Goal: Task Accomplishment & Management: Manage account settings

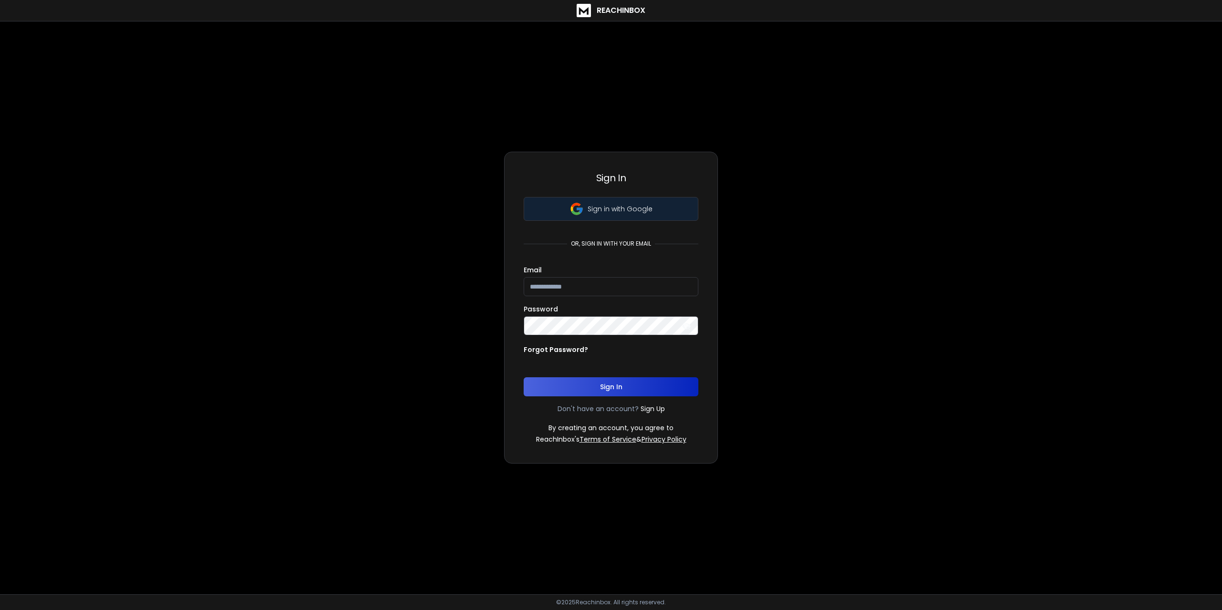
click at [629, 204] on p "Sign in with Google" at bounding box center [619, 209] width 65 height 10
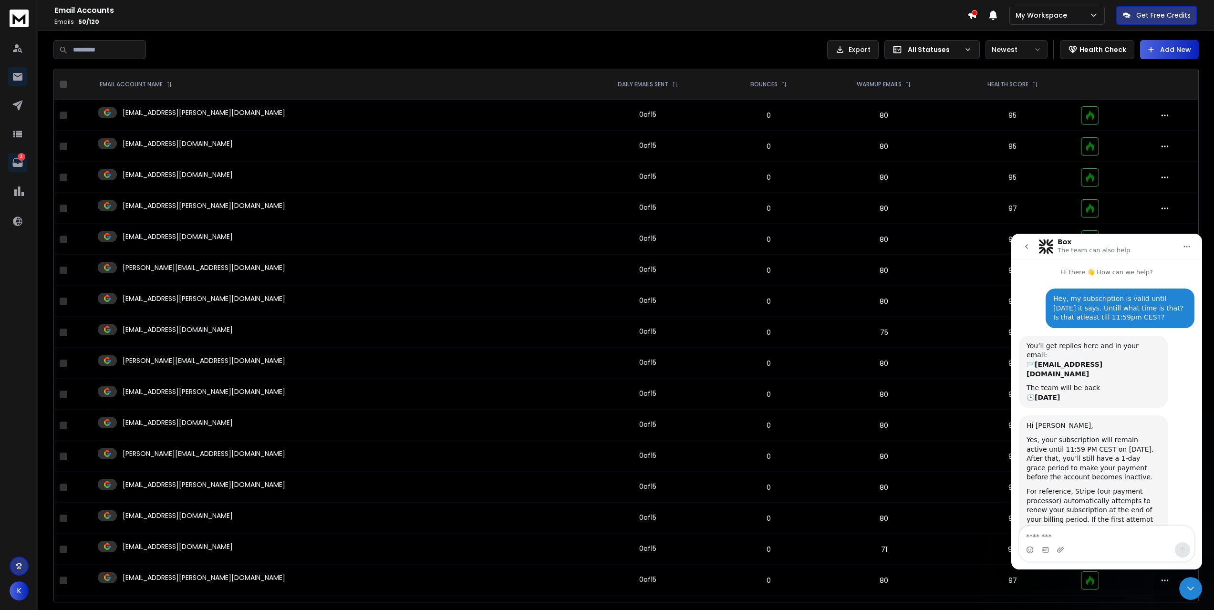
click at [10, 166] on link "3" at bounding box center [17, 162] width 19 height 19
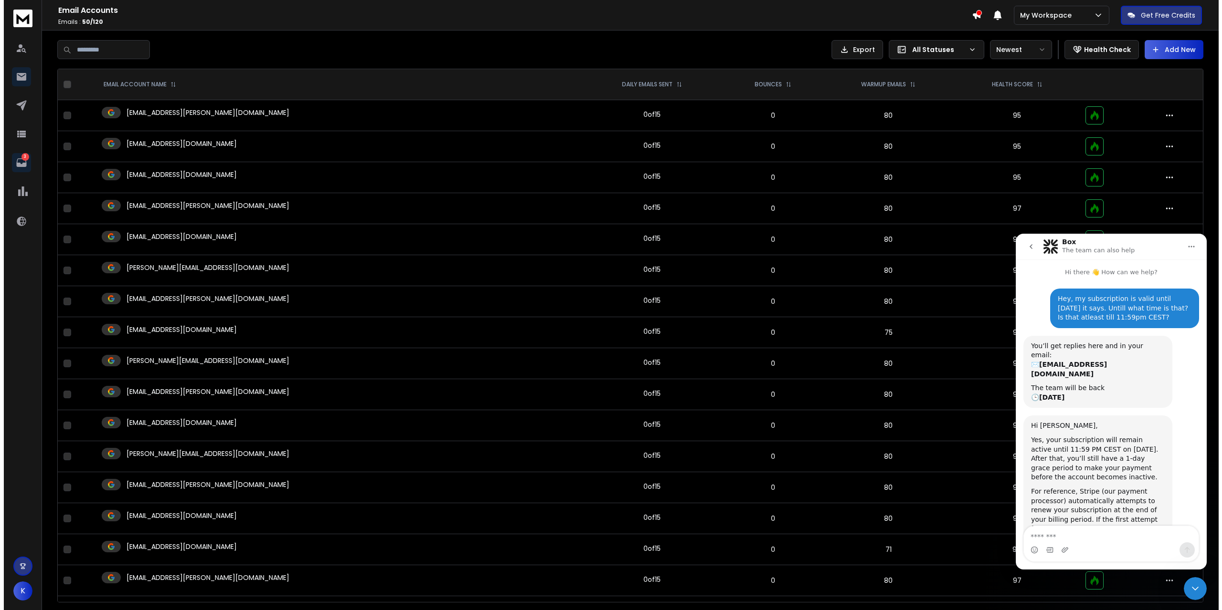
scroll to position [24, 0]
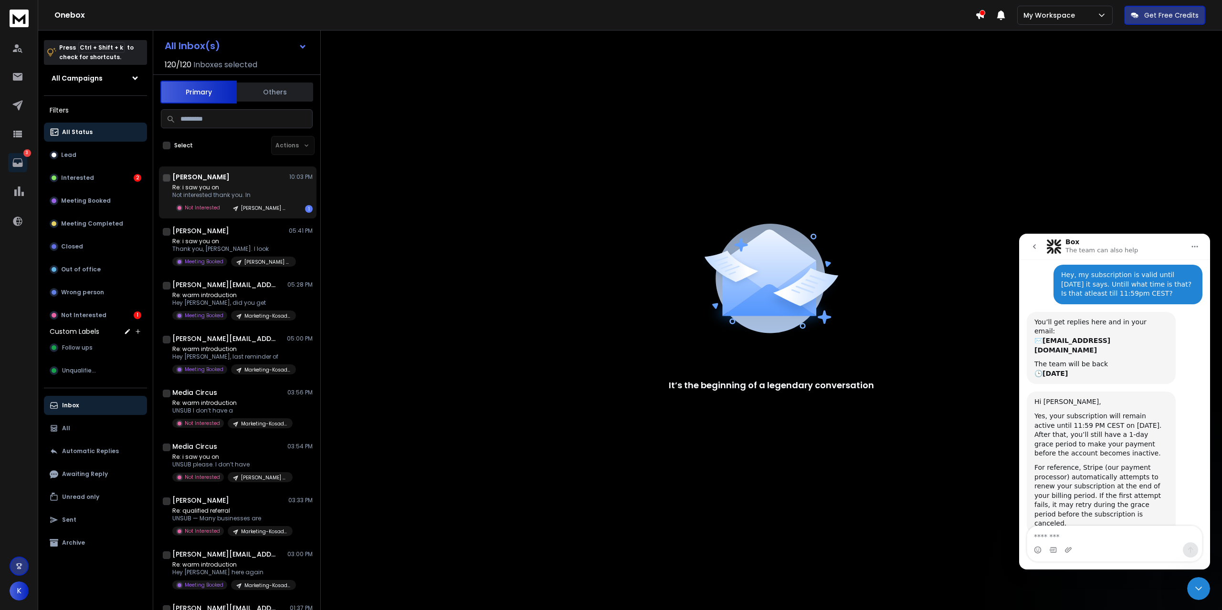
click at [267, 185] on p "Re: i saw you on" at bounding box center [229, 188] width 115 height 8
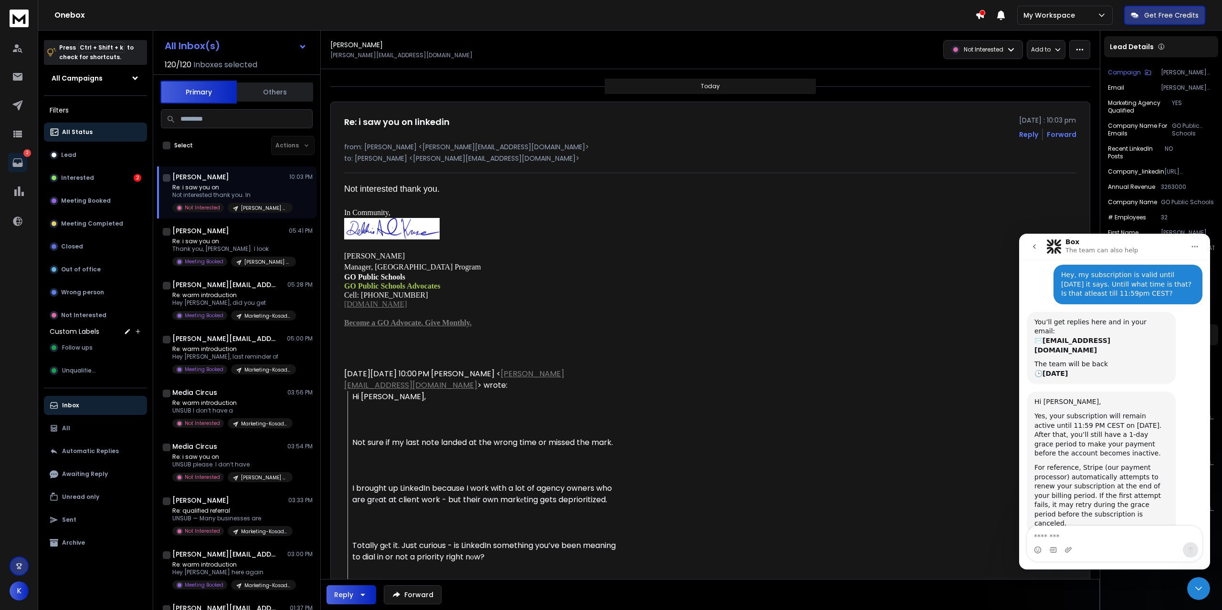
click at [797, 40] on div "[PERSON_NAME] [PERSON_NAME] Avila Kruse [EMAIL_ADDRESS][DOMAIN_NAME] Not Intere…" at bounding box center [710, 50] width 779 height 39
click at [209, 27] on div "Onebox My Workspace Get Free Credits" at bounding box center [611, 15] width 1222 height 31
click at [1195, 587] on icon "Close Intercom Messenger" at bounding box center [1197, 588] width 11 height 11
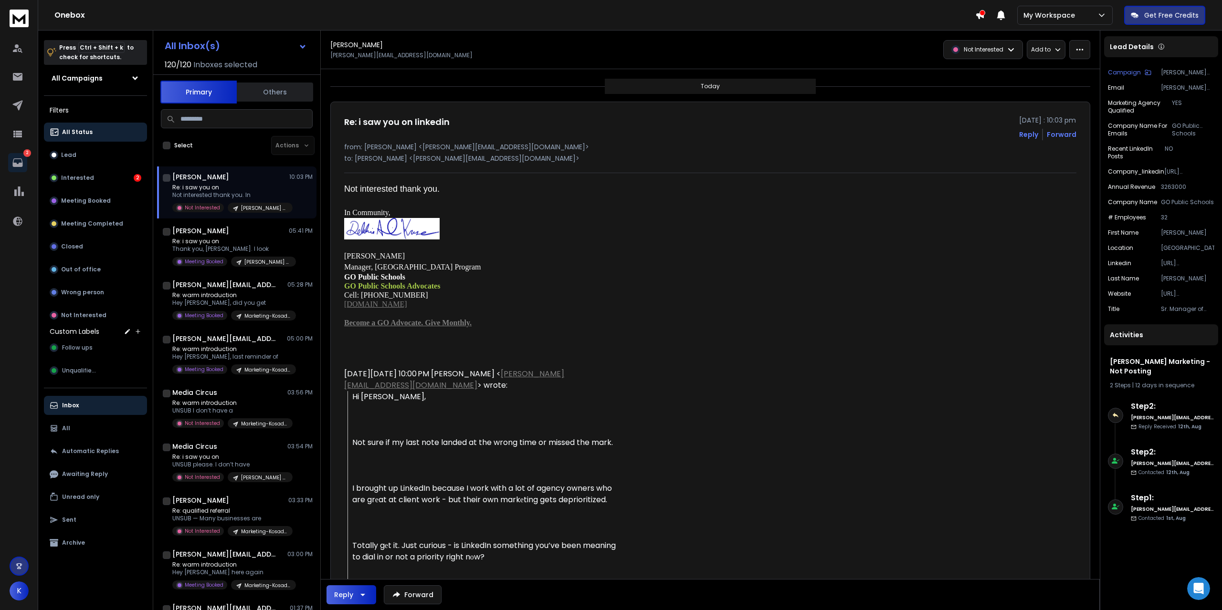
click at [89, 135] on p "All Status" at bounding box center [77, 132] width 31 height 8
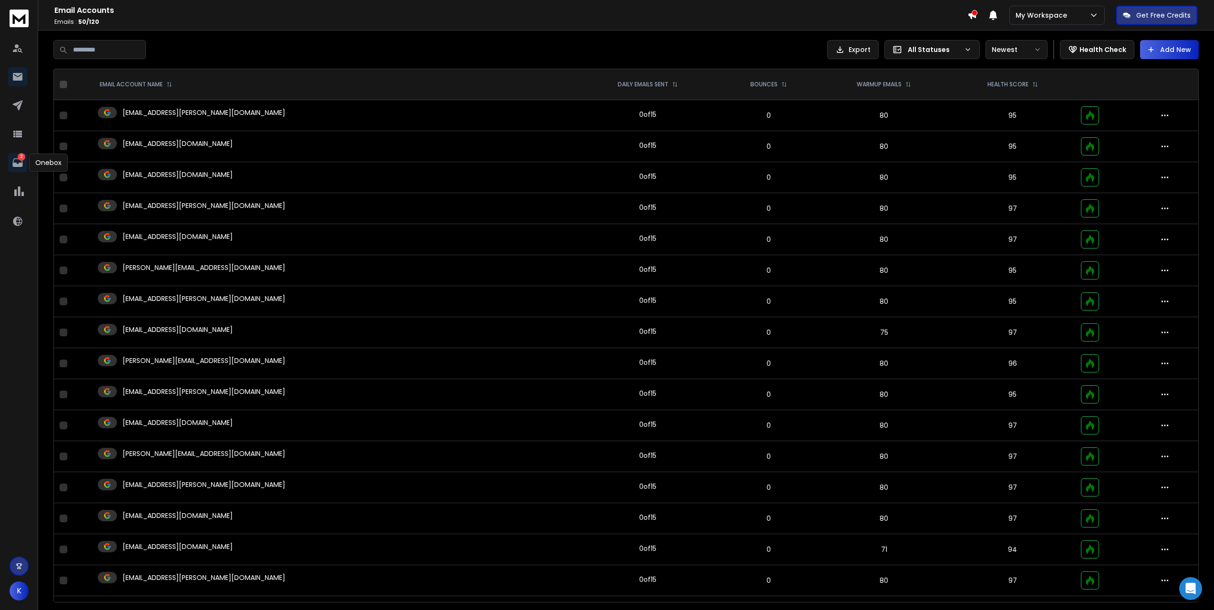
click at [20, 167] on icon at bounding box center [17, 162] width 11 height 11
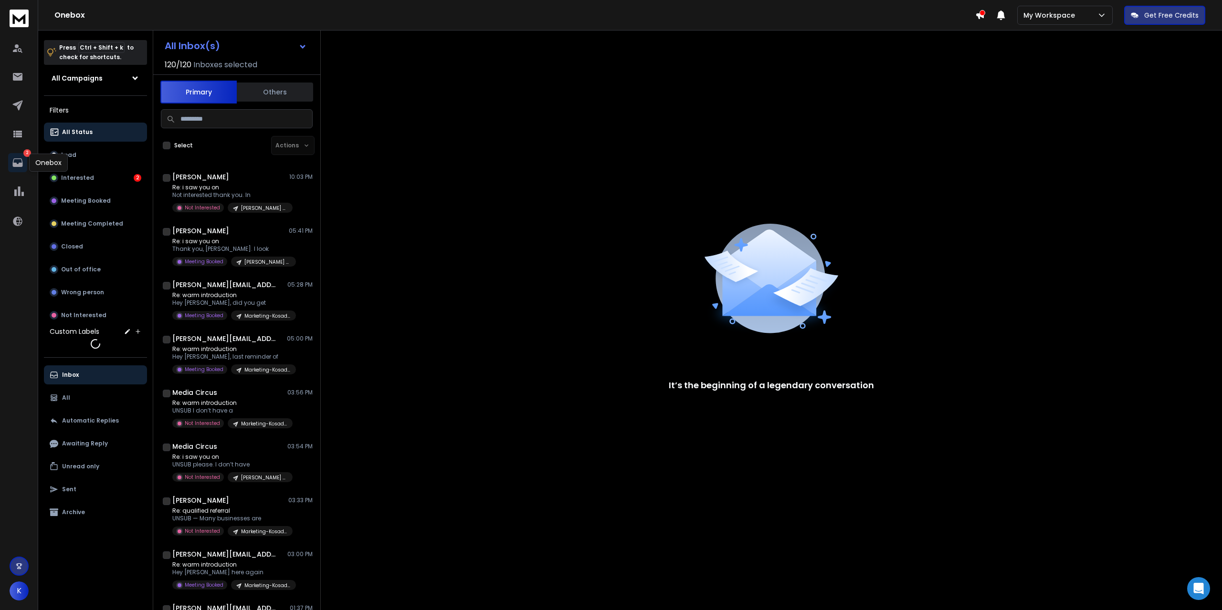
drag, startPoint x: 264, startPoint y: 84, endPoint x: 267, endPoint y: 78, distance: 6.2
click at [267, 78] on div "All Inbox(s) 120 / 120 Inboxes selected Primary Others Select Actions Debbie Av…" at bounding box center [236, 336] width 167 height 610
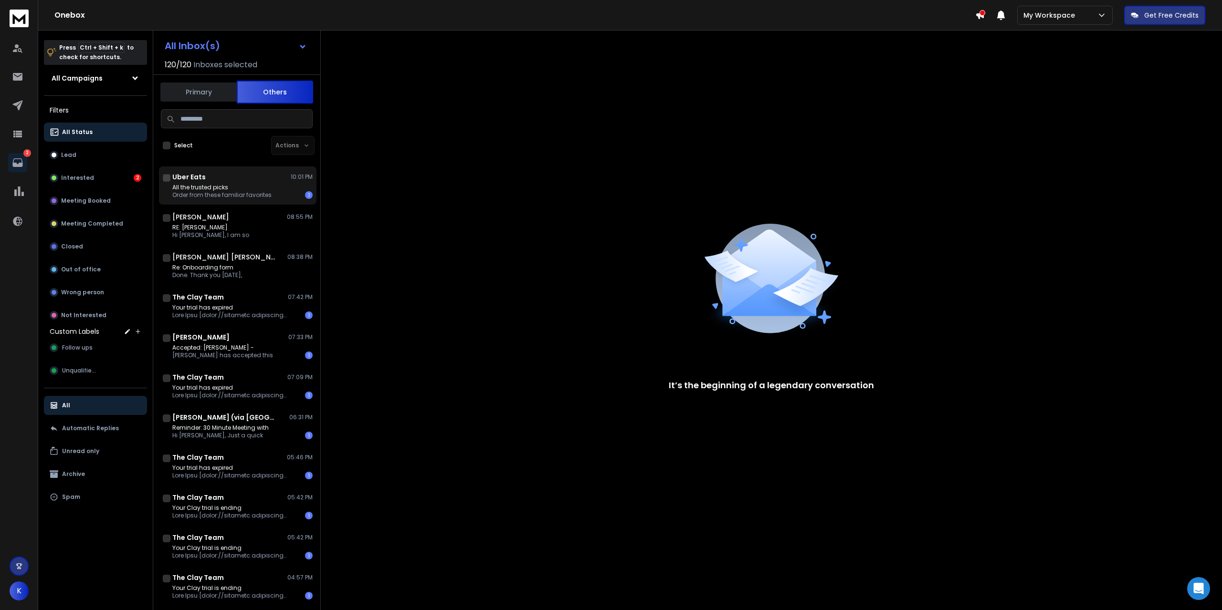
click at [255, 193] on p "Order from these familiar favorites" at bounding box center [221, 195] width 99 height 8
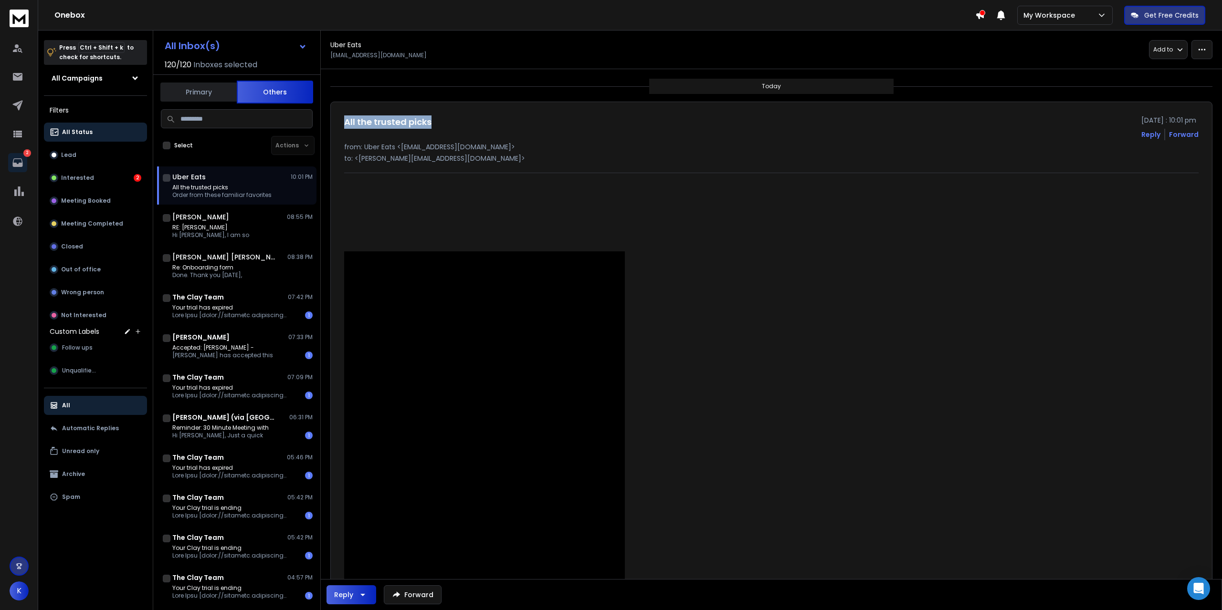
drag, startPoint x: 405, startPoint y: 116, endPoint x: 336, endPoint y: 112, distance: 69.4
drag, startPoint x: 457, startPoint y: 130, endPoint x: 345, endPoint y: 116, distance: 112.9
click at [345, 116] on div "All the trusted picks 12 August 2025 : 10:01 pm Reply Forward" at bounding box center [771, 127] width 854 height 25
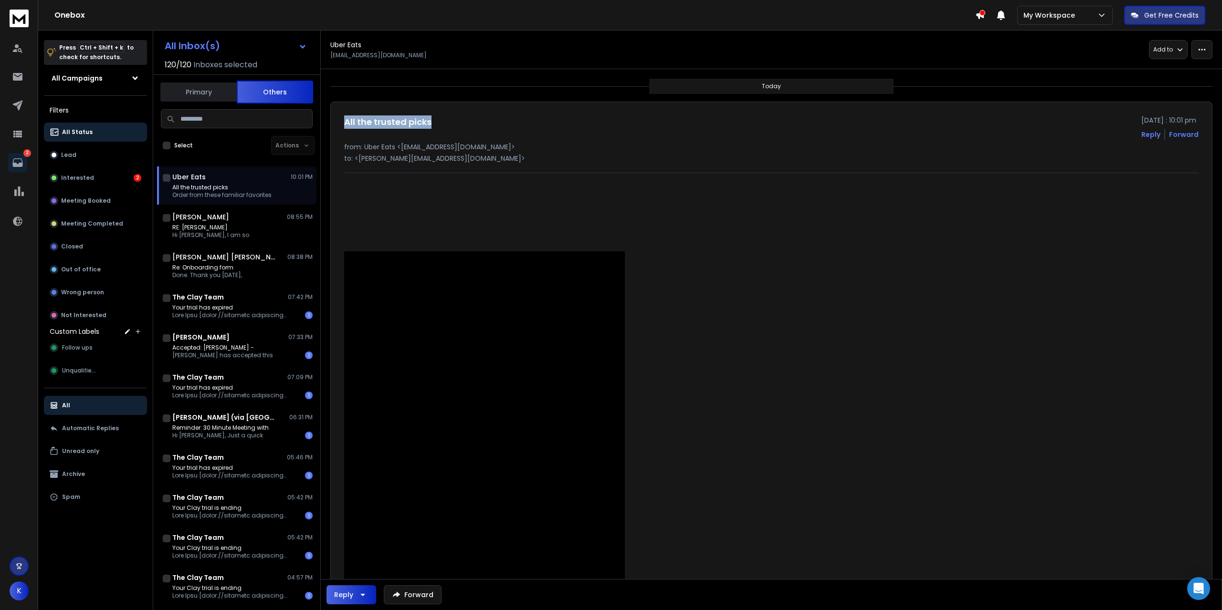
click at [448, 125] on div "All the trusted picks 12 August 2025 : 10:01 pm Reply Forward" at bounding box center [771, 127] width 854 height 25
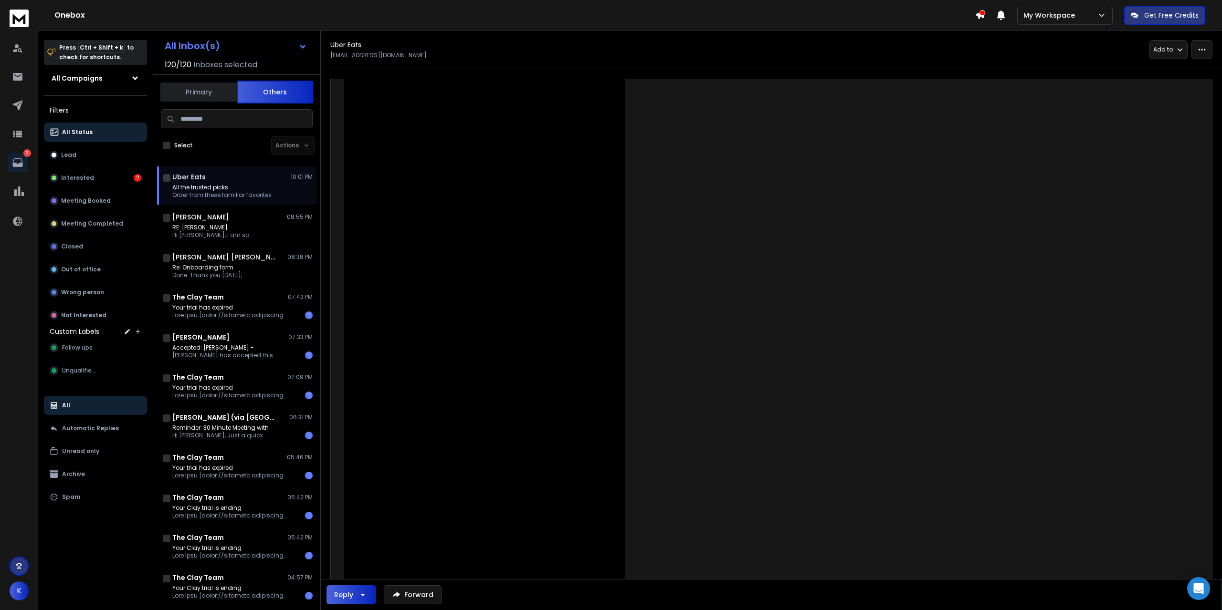
scroll to position [668, 0]
click at [249, 338] on div "Shawn Kocab 07:33 PM" at bounding box center [242, 338] width 140 height 10
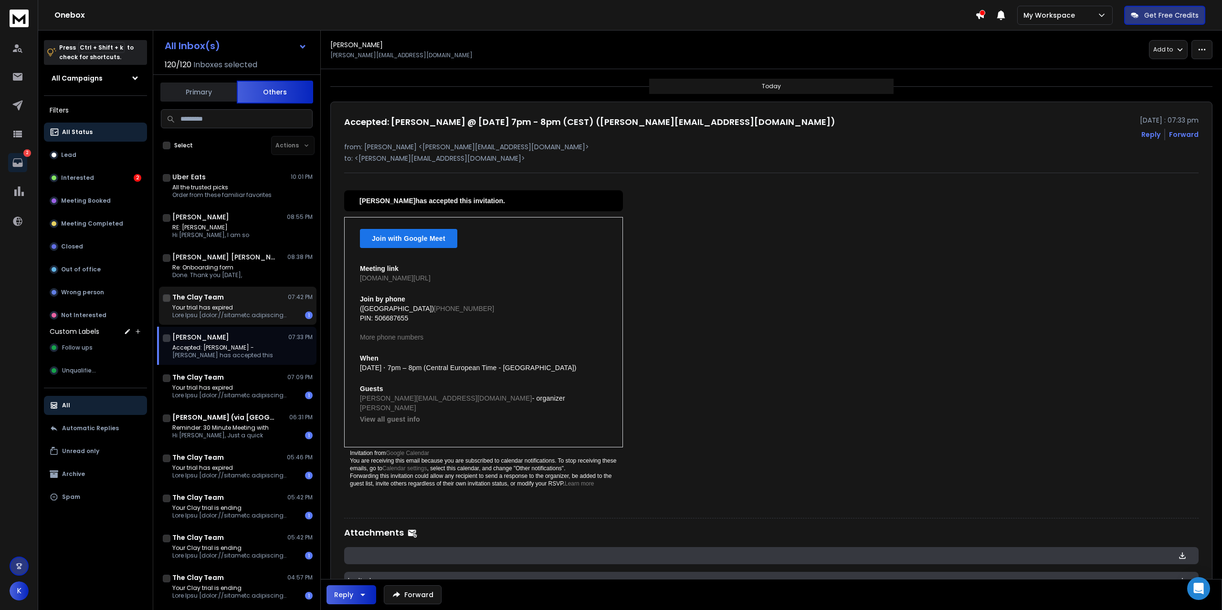
click at [254, 318] on p at bounding box center [229, 316] width 115 height 8
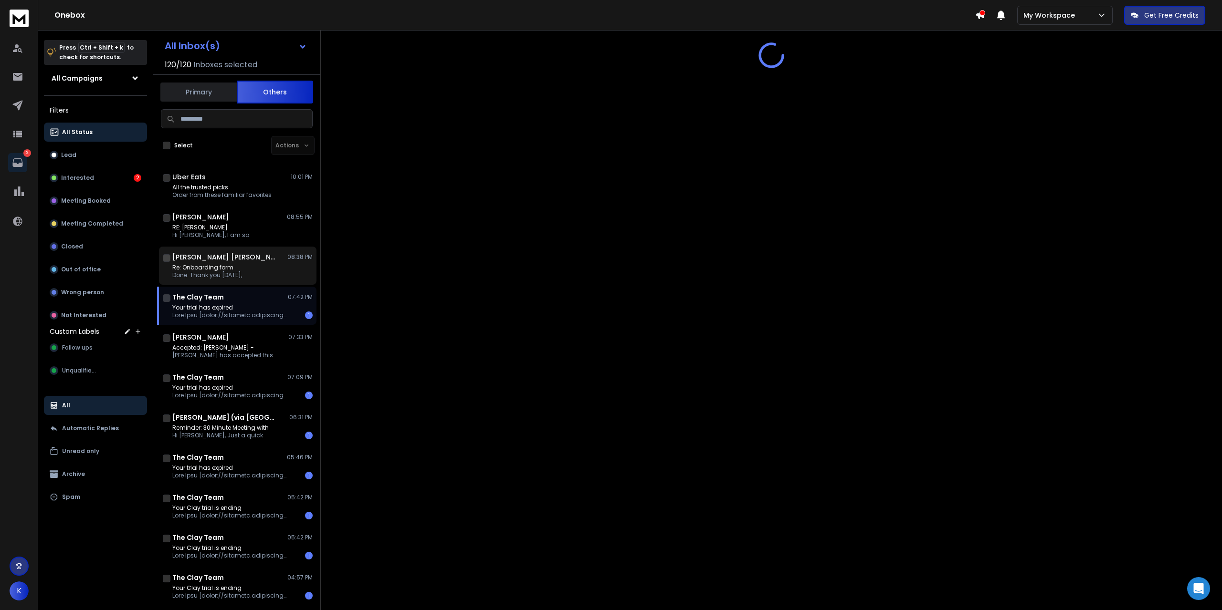
click at [237, 260] on div "Mattan Danino 08:38 PM" at bounding box center [242, 257] width 140 height 10
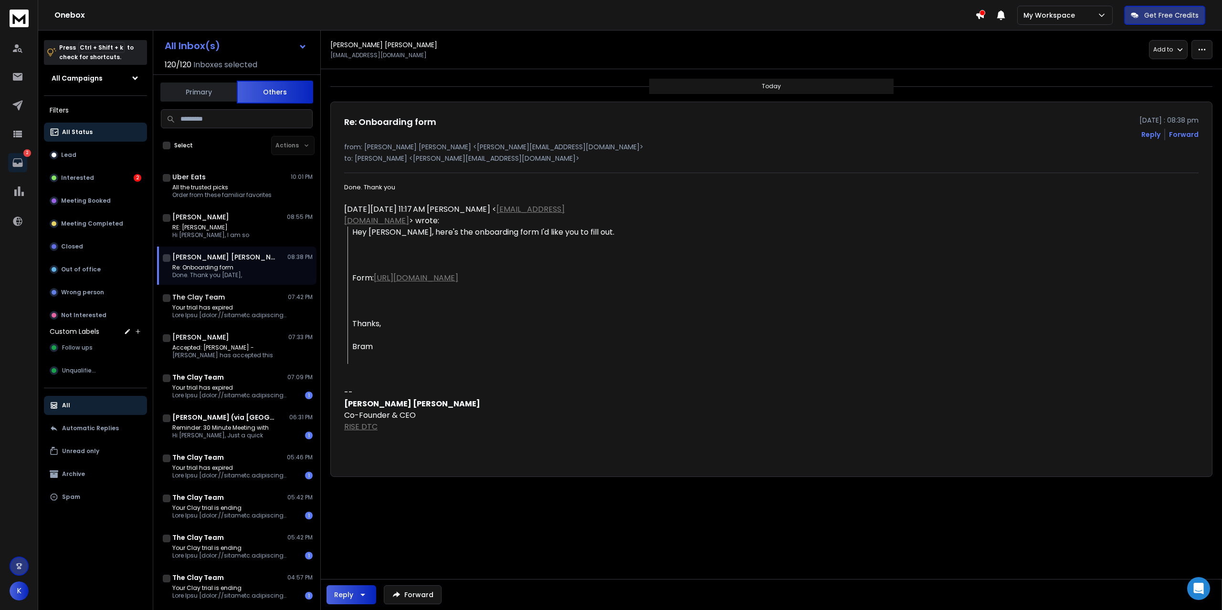
click at [252, 122] on input at bounding box center [237, 118] width 152 height 19
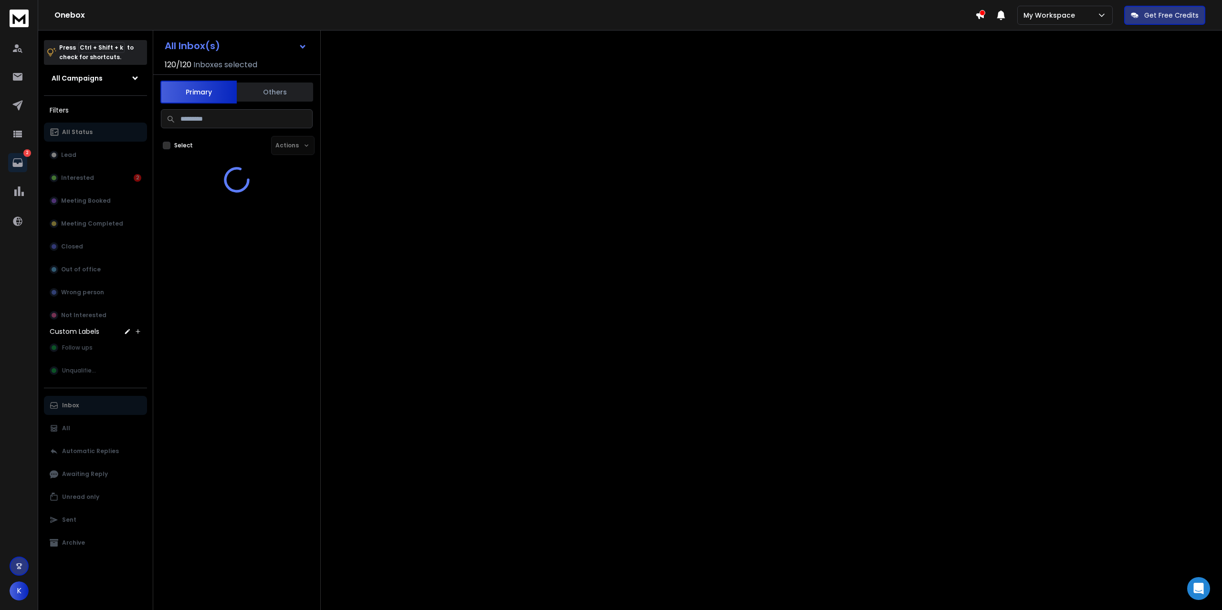
click at [205, 92] on button "Primary" at bounding box center [198, 92] width 76 height 23
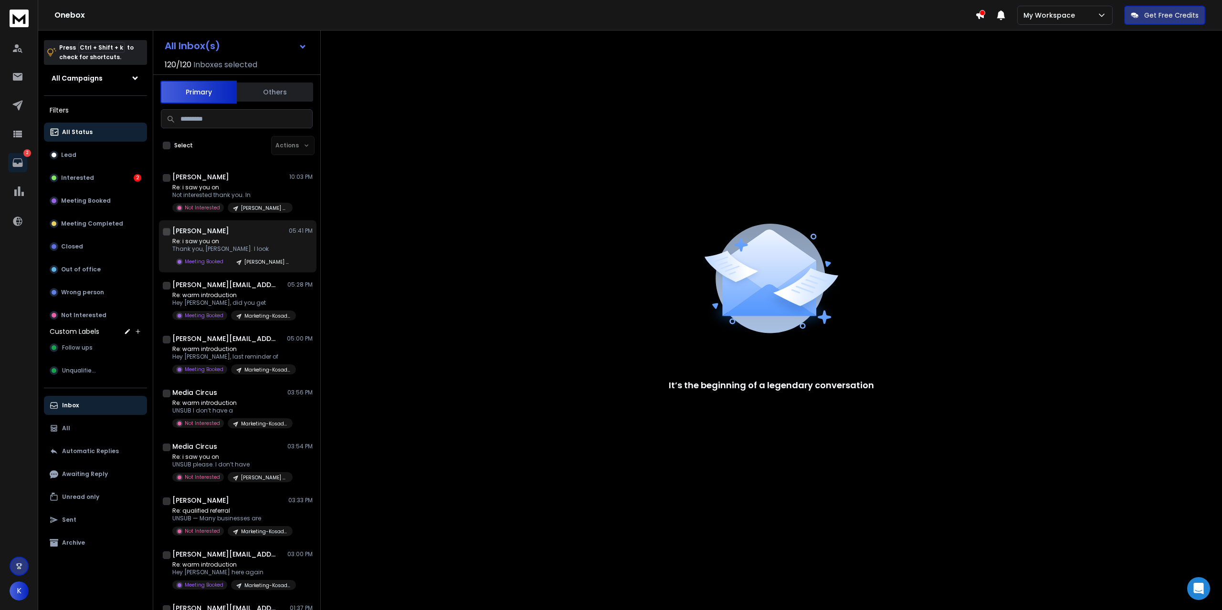
click at [250, 253] on div "Re: i saw you on Thank you, Jeff. I look Meeting Booked Jeff Marketing - Not Po…" at bounding box center [234, 252] width 124 height 29
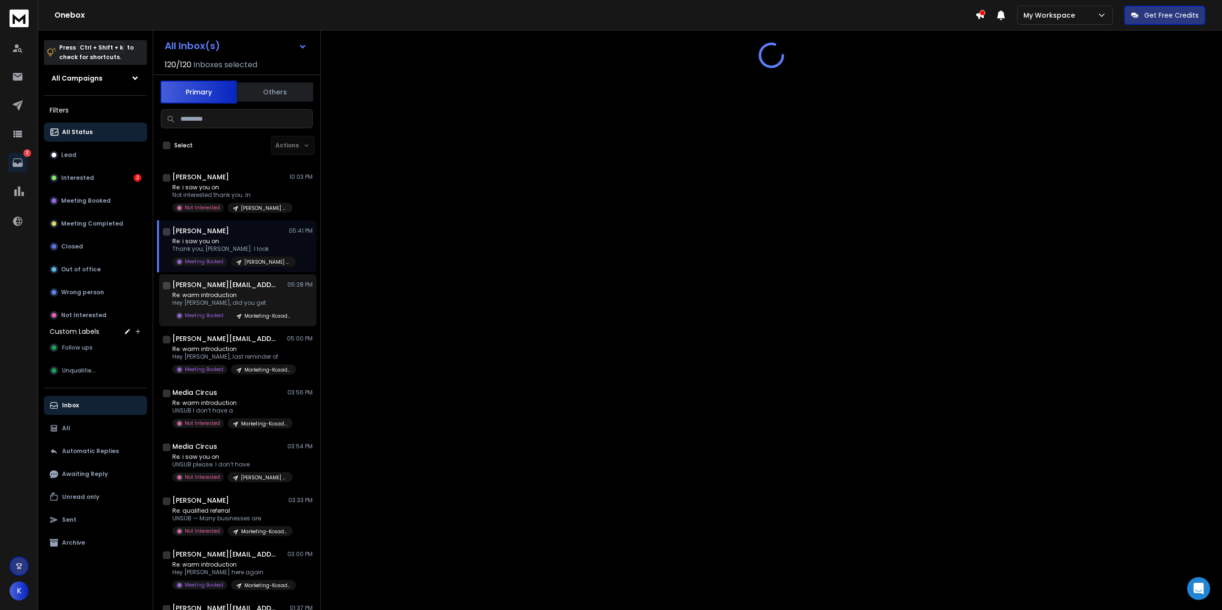
click at [243, 288] on h1 "[PERSON_NAME][EMAIL_ADDRESS][DOMAIN_NAME]" at bounding box center [224, 285] width 105 height 10
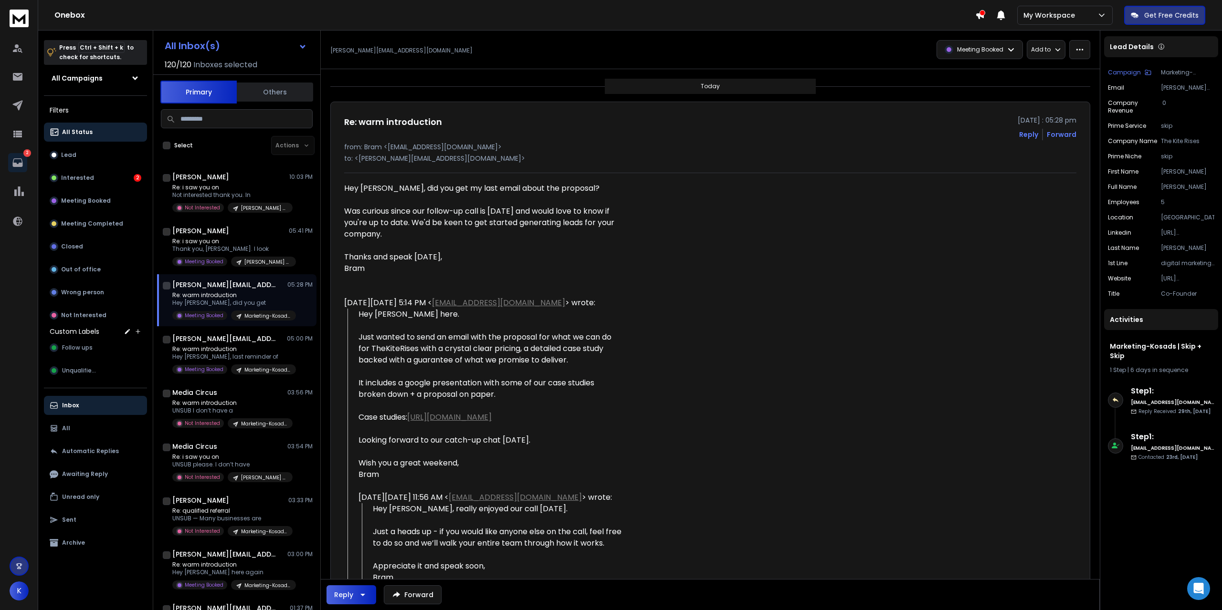
click at [265, 88] on button "Others" at bounding box center [275, 92] width 76 height 21
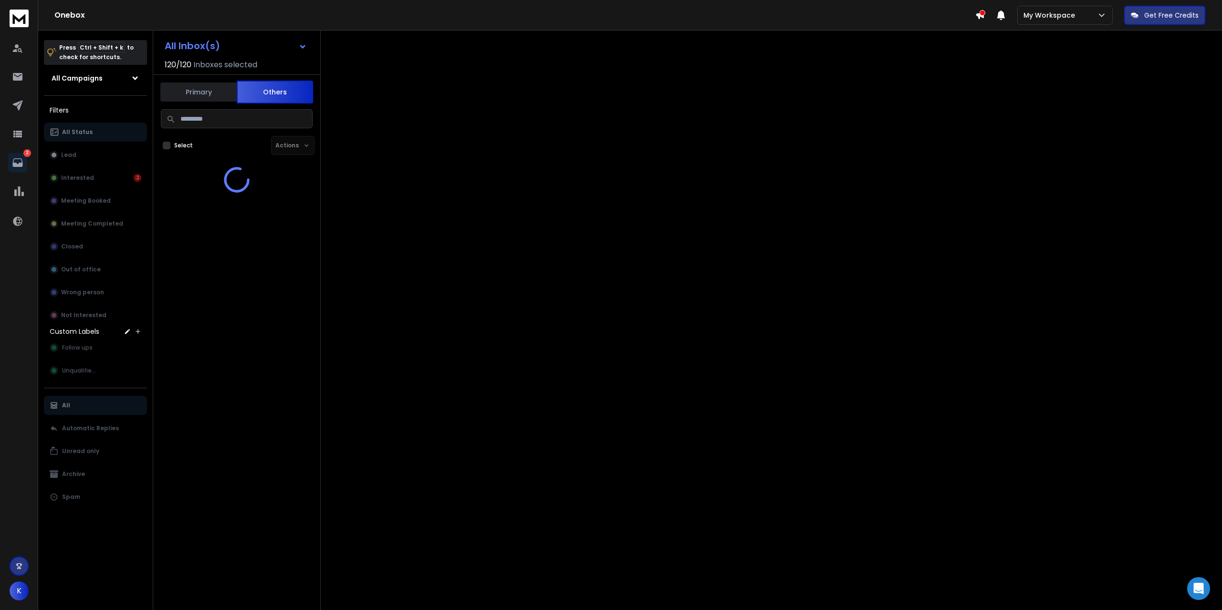
click at [240, 112] on input at bounding box center [237, 118] width 152 height 19
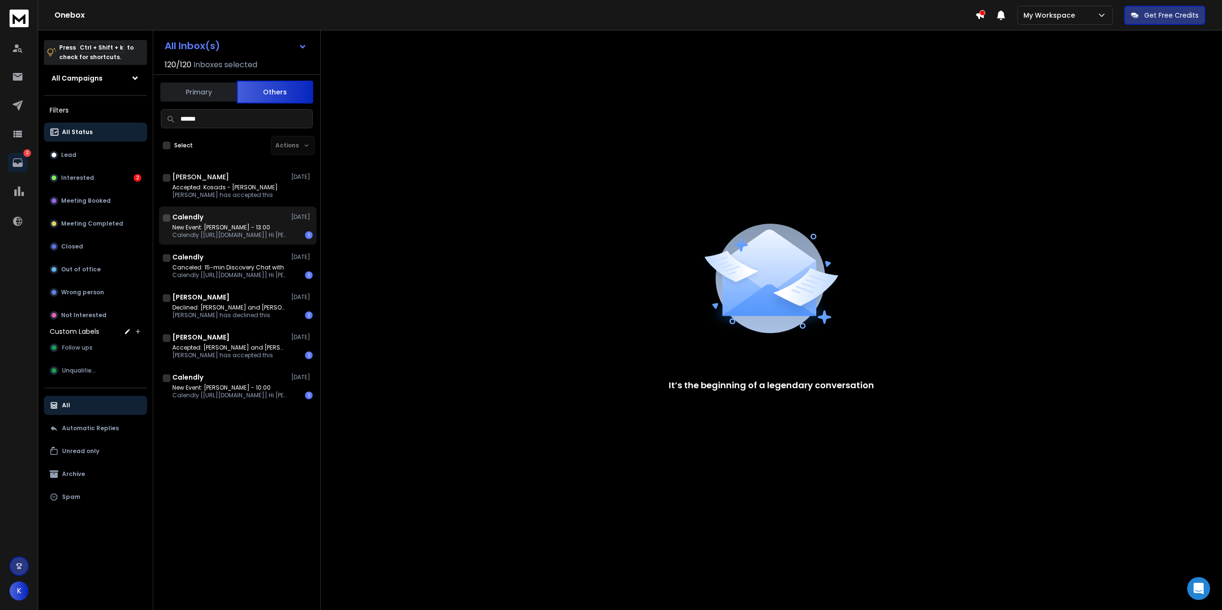
type input "******"
click at [254, 218] on div "Calendly 24 Jul" at bounding box center [242, 217] width 140 height 10
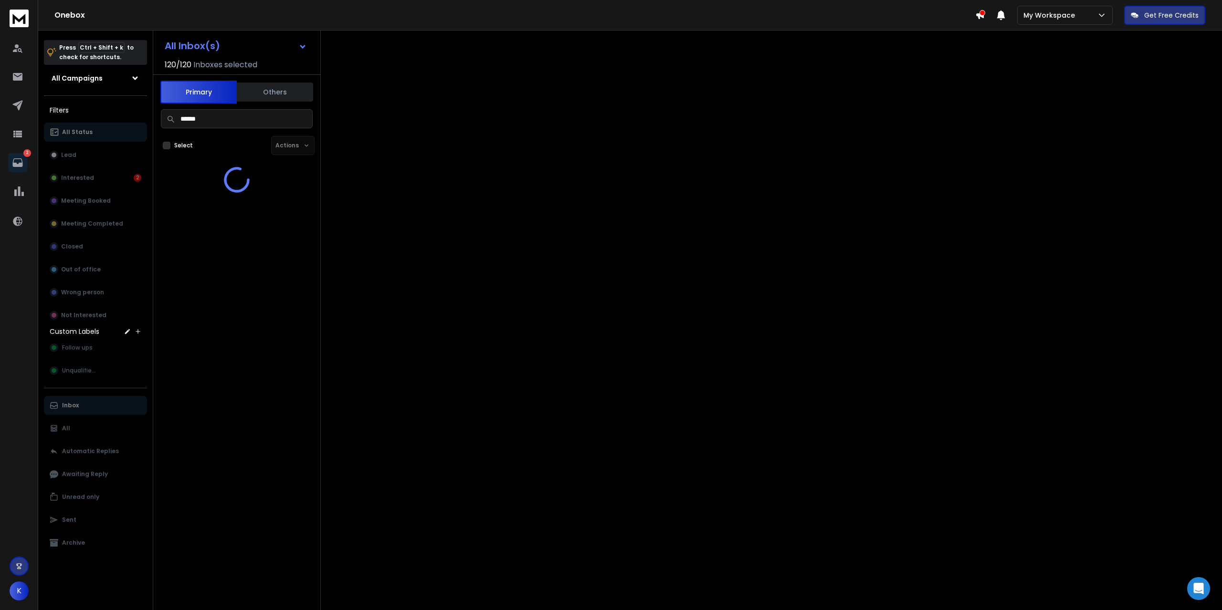
click at [188, 84] on button "Primary" at bounding box center [198, 92] width 76 height 23
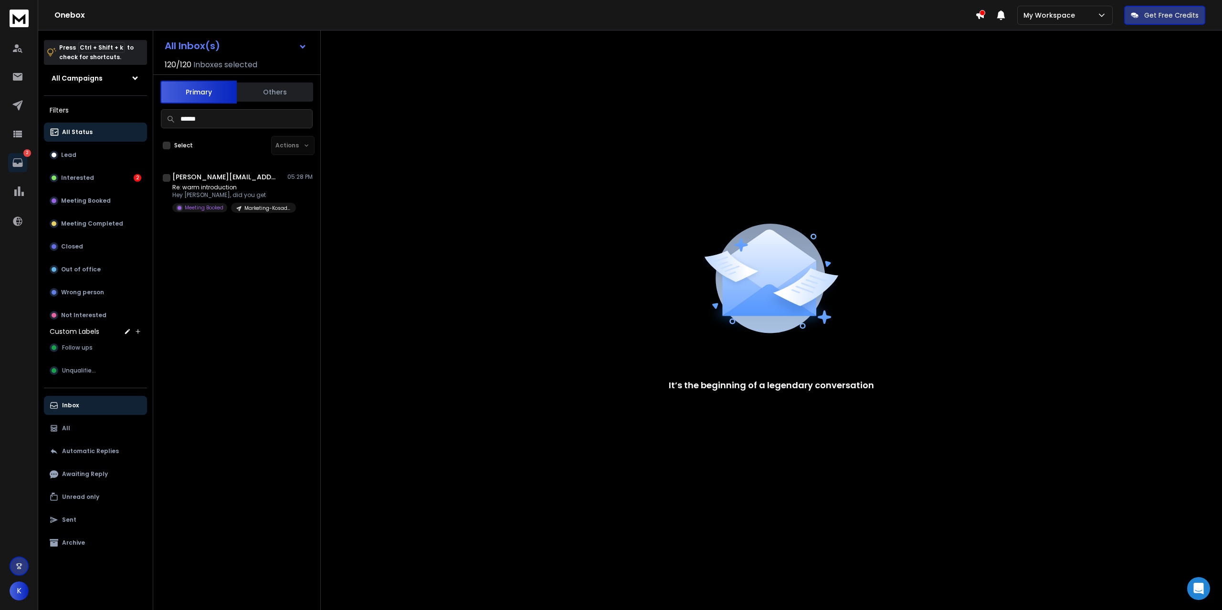
drag, startPoint x: 239, startPoint y: 122, endPoint x: 96, endPoint y: 107, distance: 143.9
click at [103, 108] on div "Press Ctrl + Shift + k to check for shortcuts. All Campaigns All Campaigns Filt…" at bounding box center [629, 336] width 1183 height 610
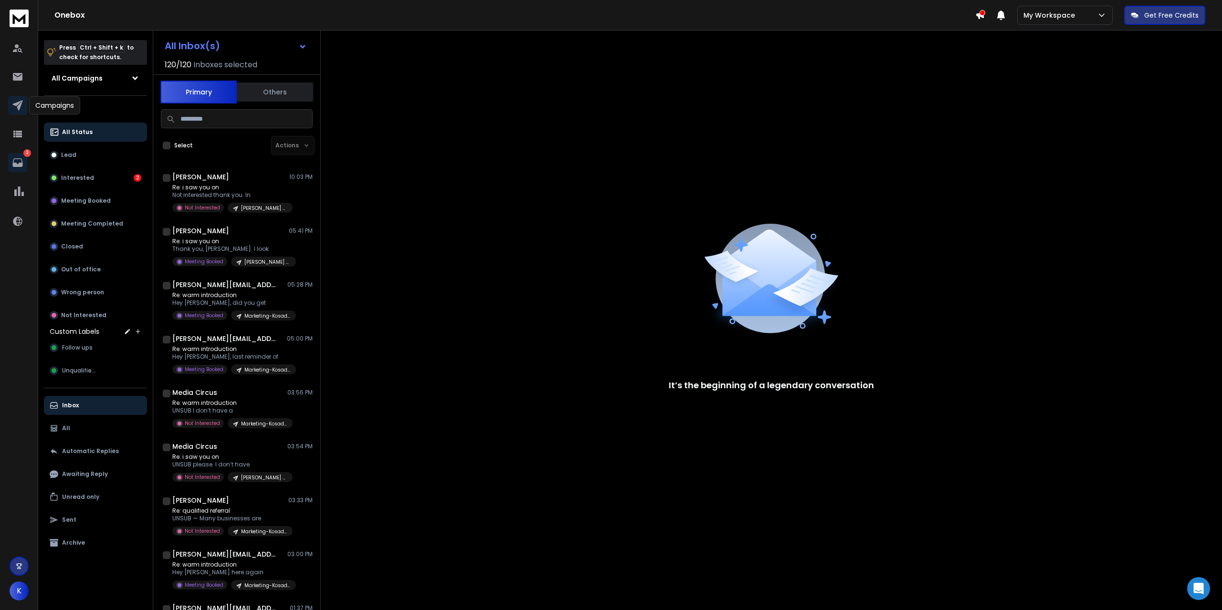
click at [18, 109] on icon at bounding box center [17, 105] width 11 height 11
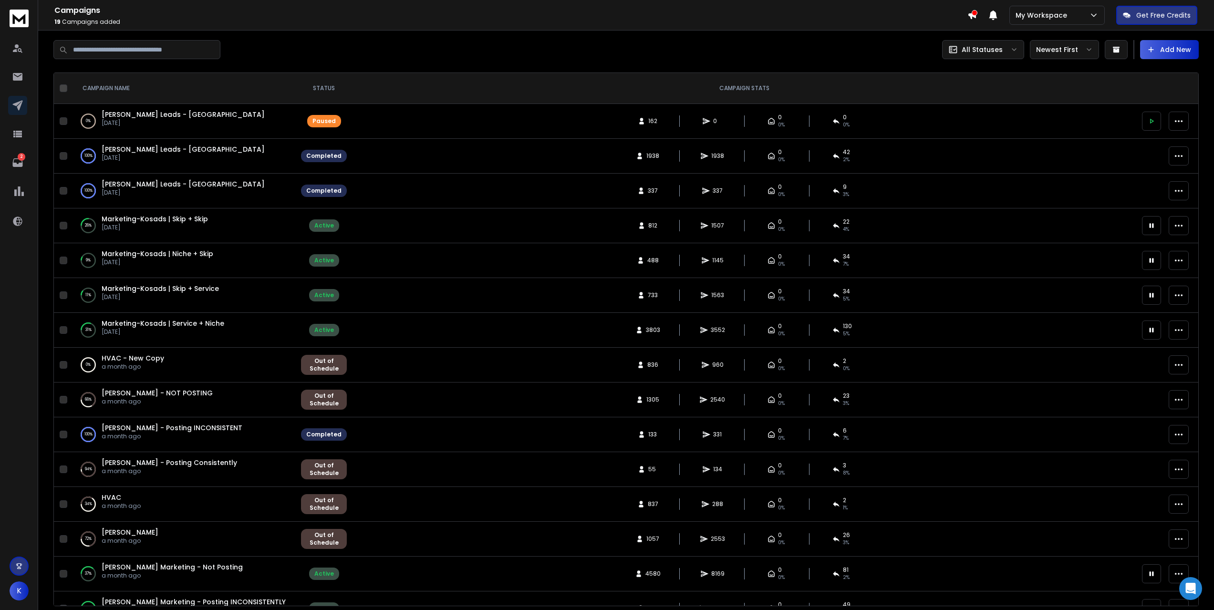
click at [363, 60] on div "Campaigns 19 Campaigns Added All Statuses Newest First Add New CAMPAIGN NAME ST…" at bounding box center [626, 323] width 1146 height 566
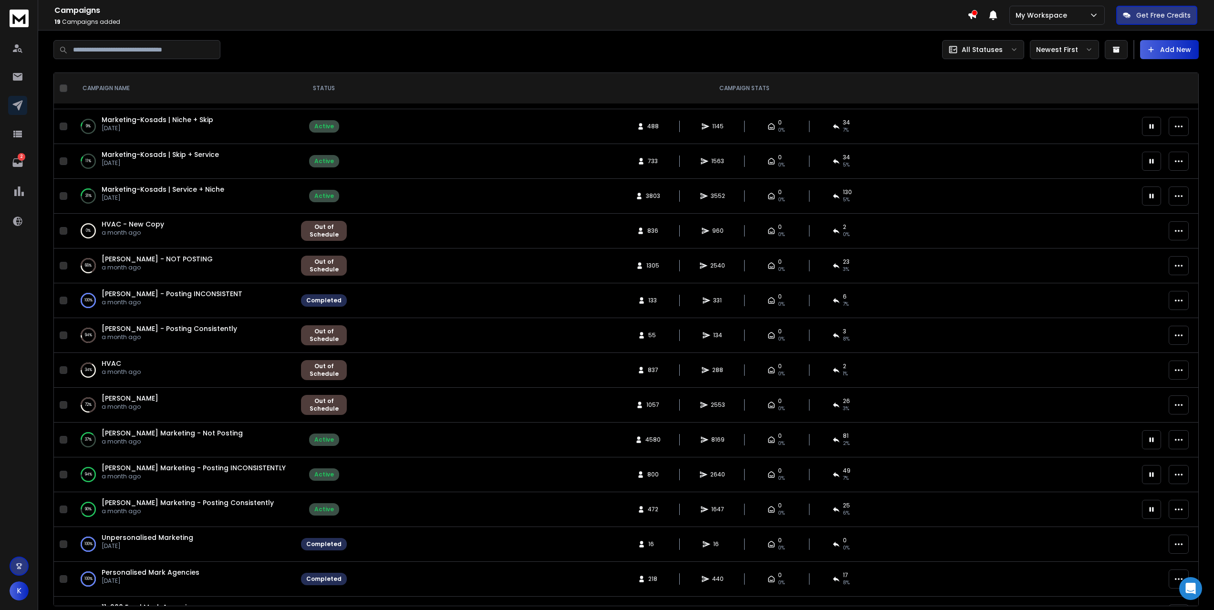
scroll to position [167, 0]
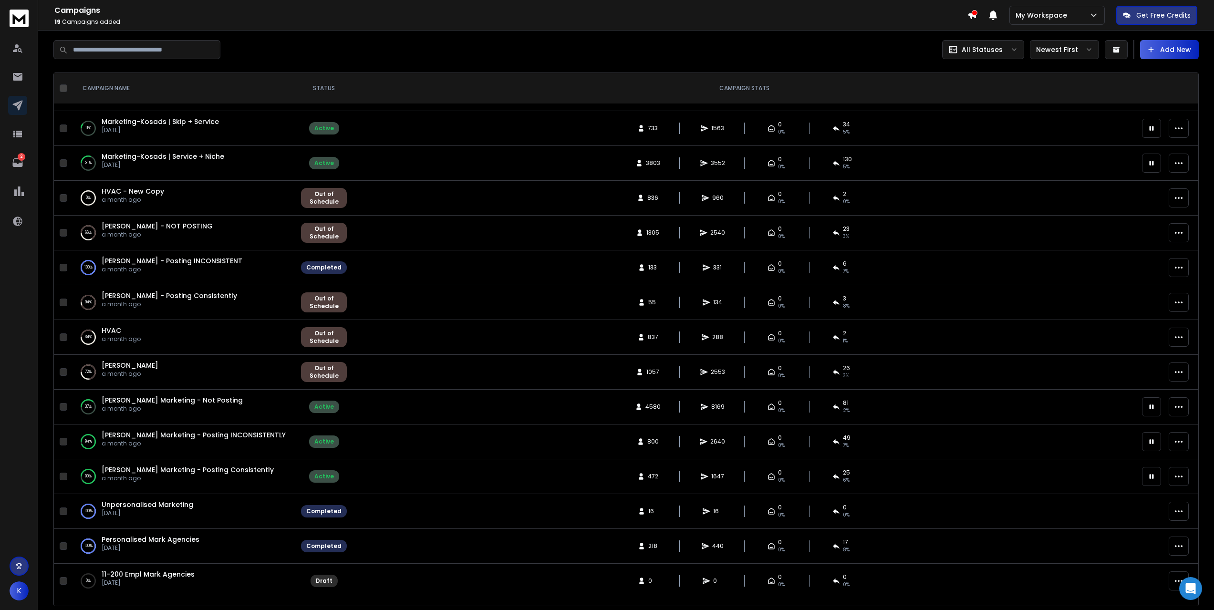
click at [545, 45] on div at bounding box center [339, 49] width 573 height 19
